Goal: Find specific page/section: Find specific page/section

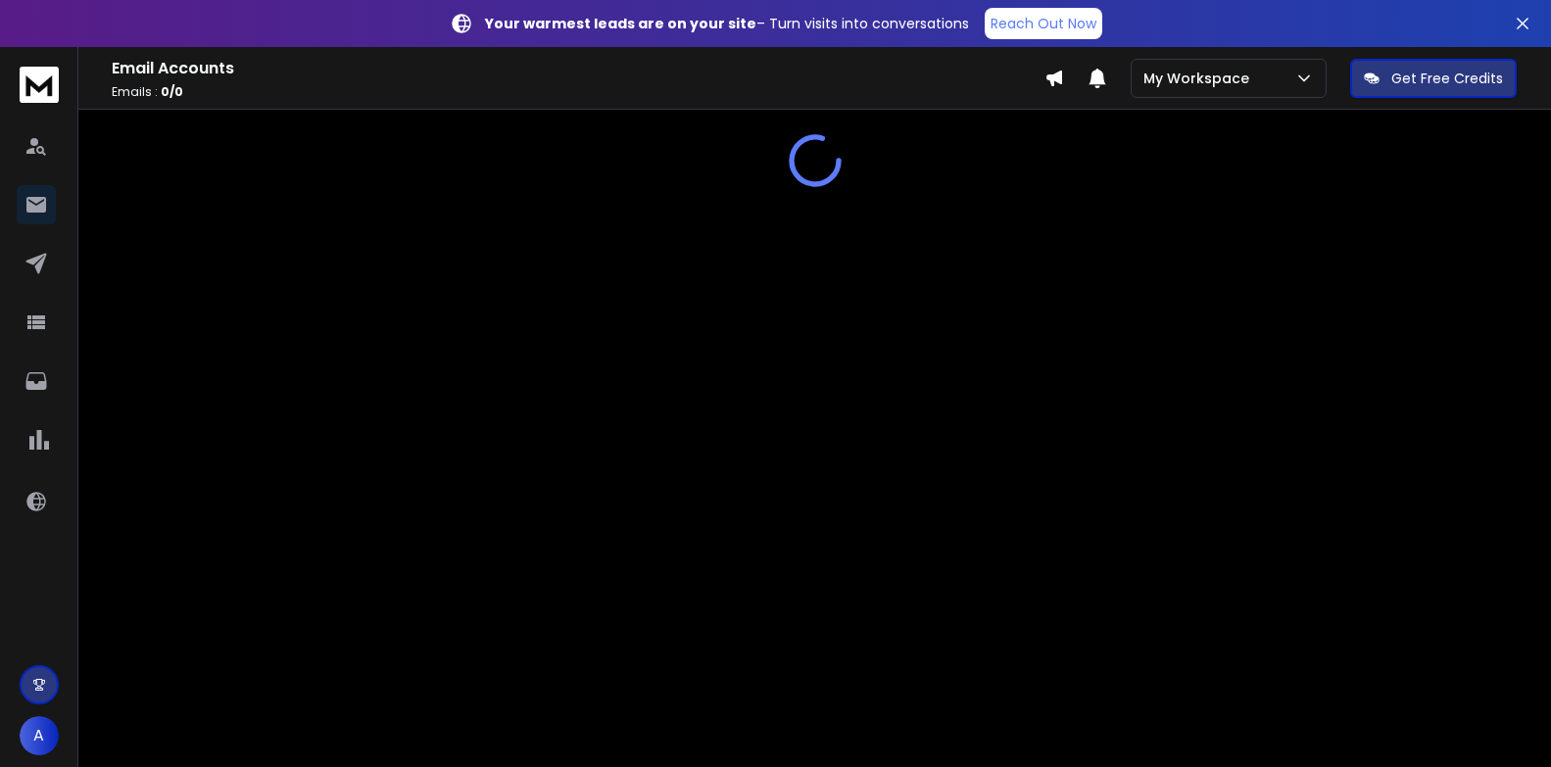
click at [789, 567] on div "Your warmest leads are on your site – Turn visits into conversations Reach Out …" at bounding box center [775, 383] width 1551 height 767
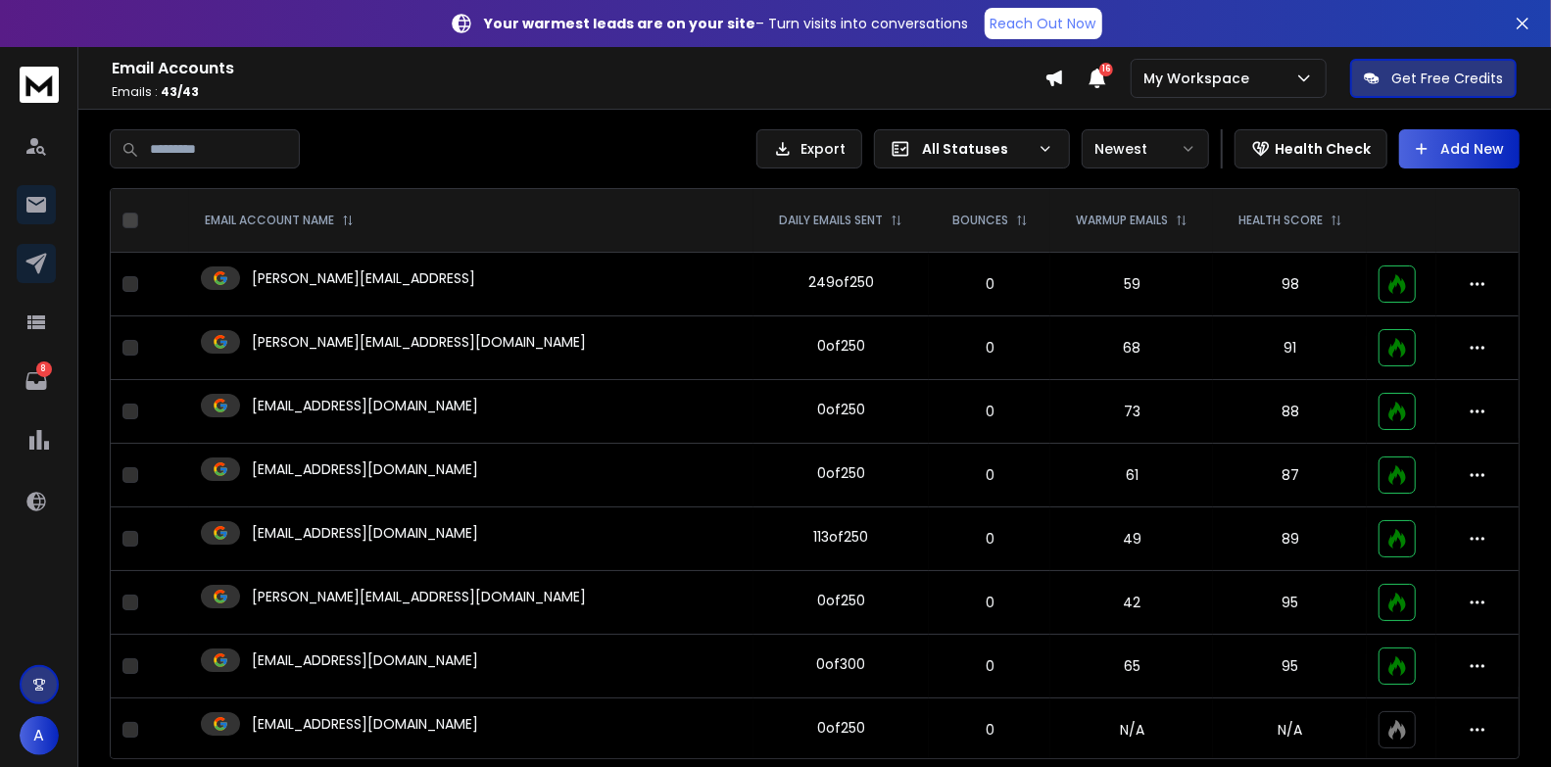
click at [50, 253] on link at bounding box center [36, 263] width 39 height 39
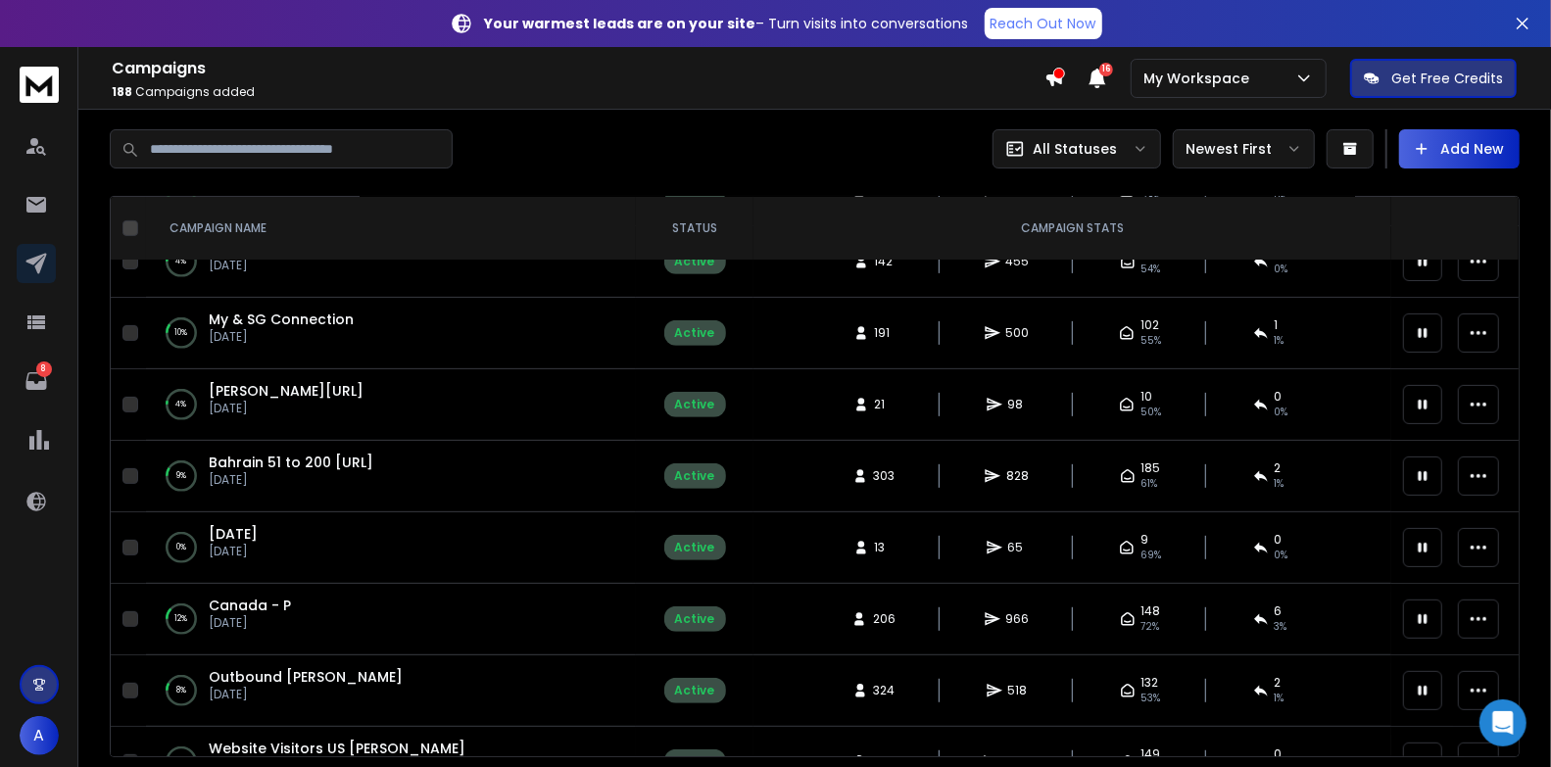
scroll to position [539, 0]
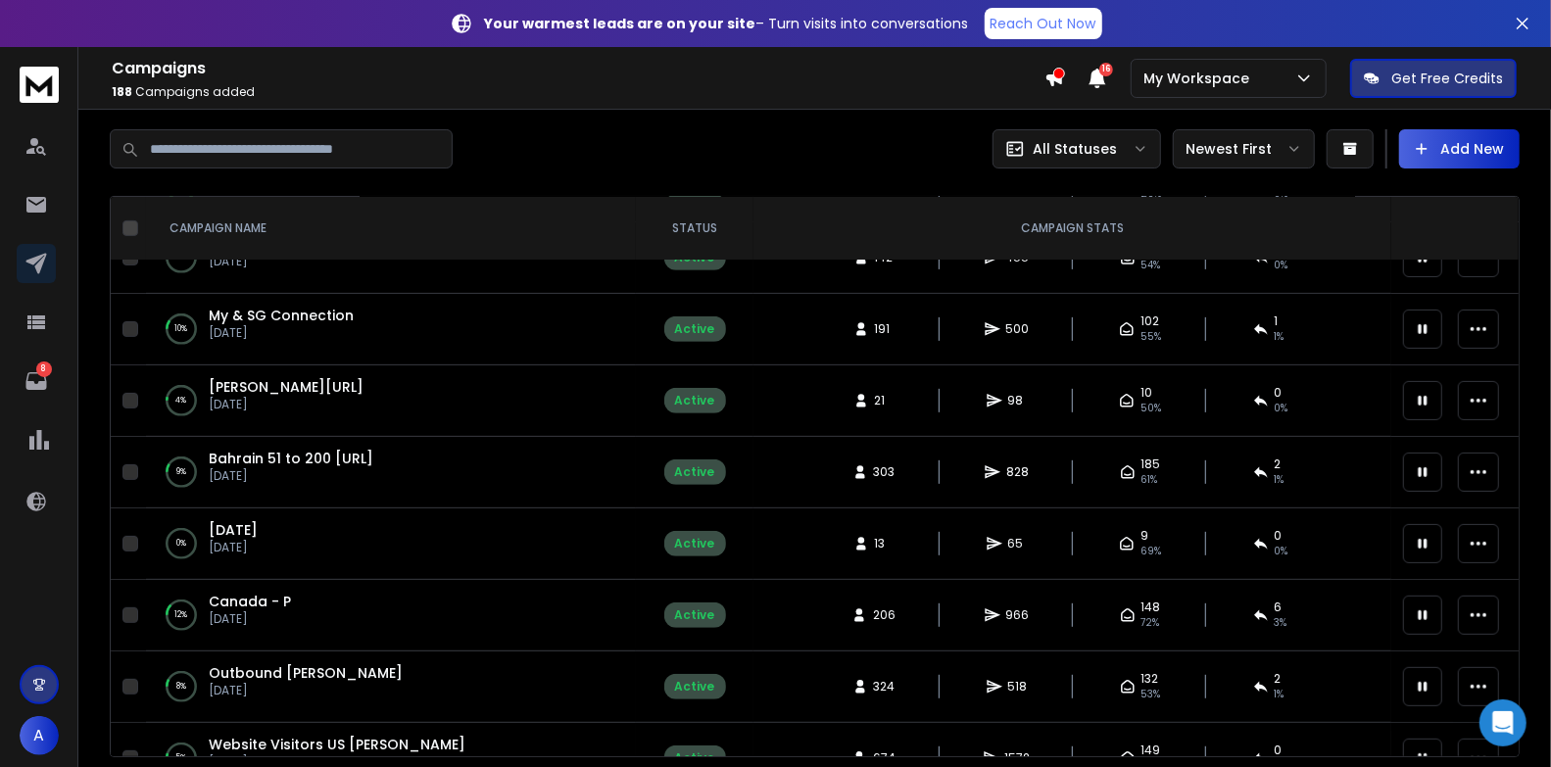
click at [262, 603] on span "Canada - P" at bounding box center [250, 602] width 82 height 20
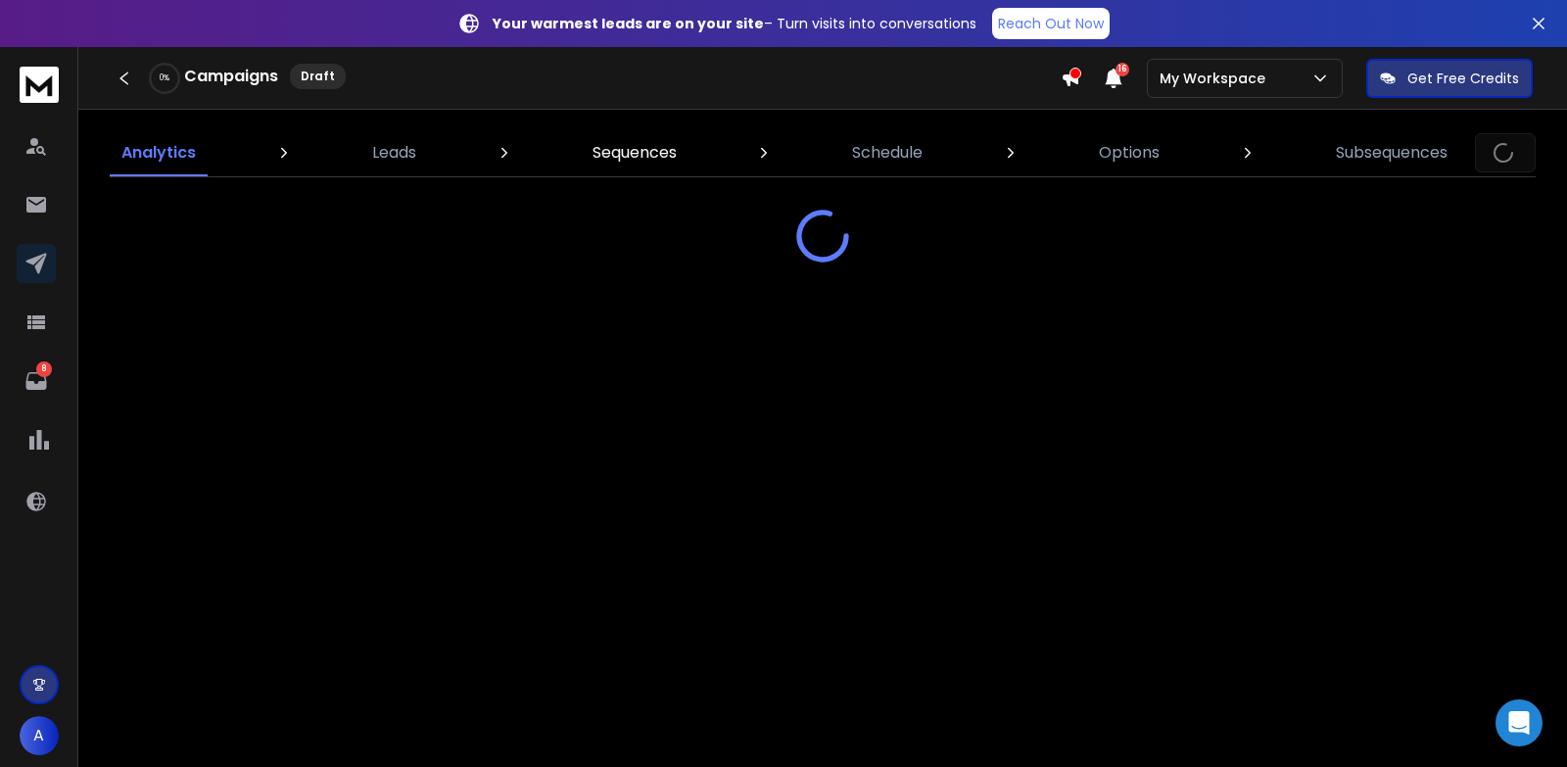
click at [627, 151] on p "Sequences" at bounding box center [635, 153] width 84 height 24
